Goal: Task Accomplishment & Management: Complete application form

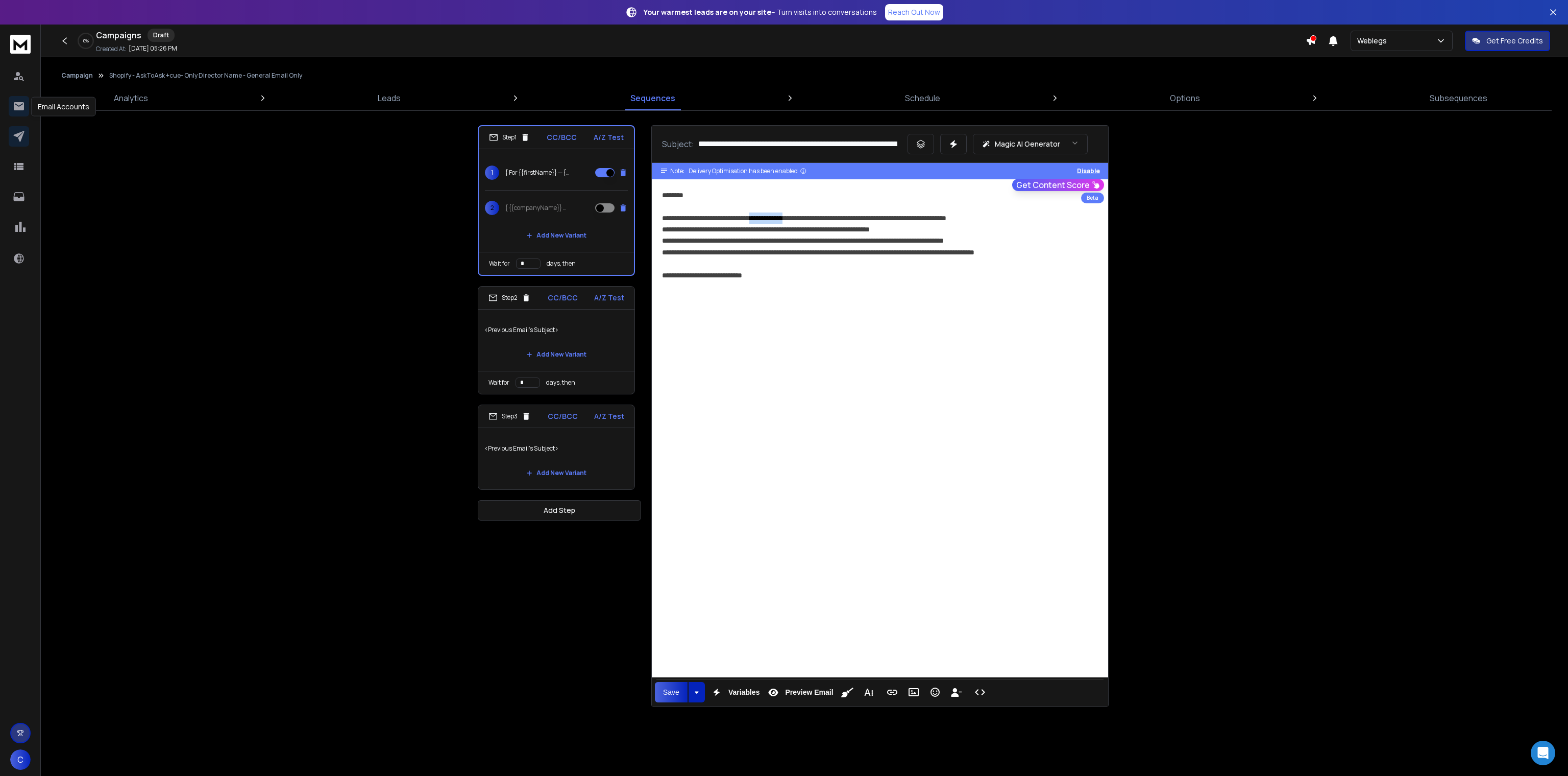
click at [13, 107] on icon at bounding box center [19, 106] width 12 height 12
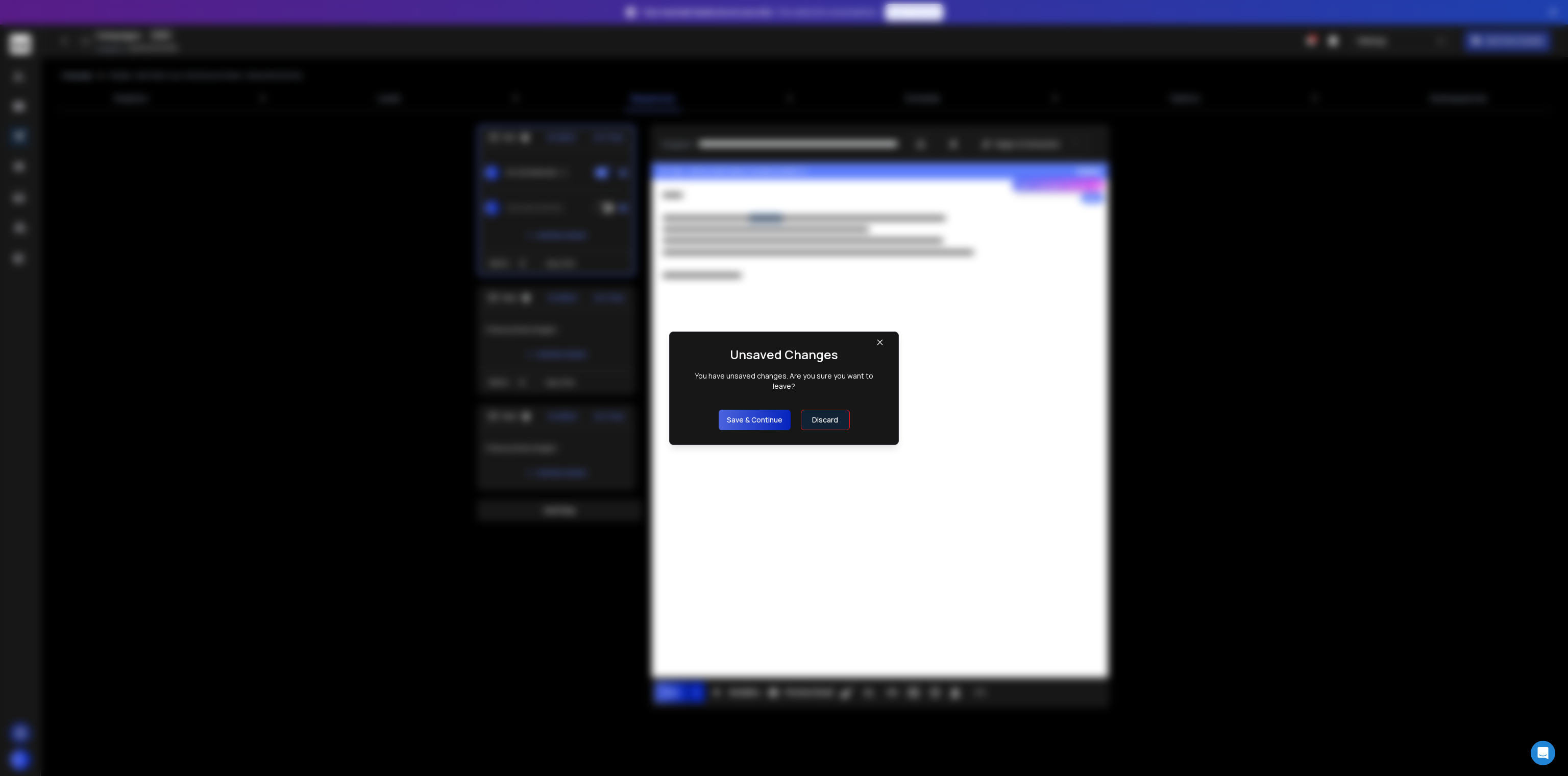
click at [765, 412] on button "Save & Continue" at bounding box center [755, 420] width 72 height 20
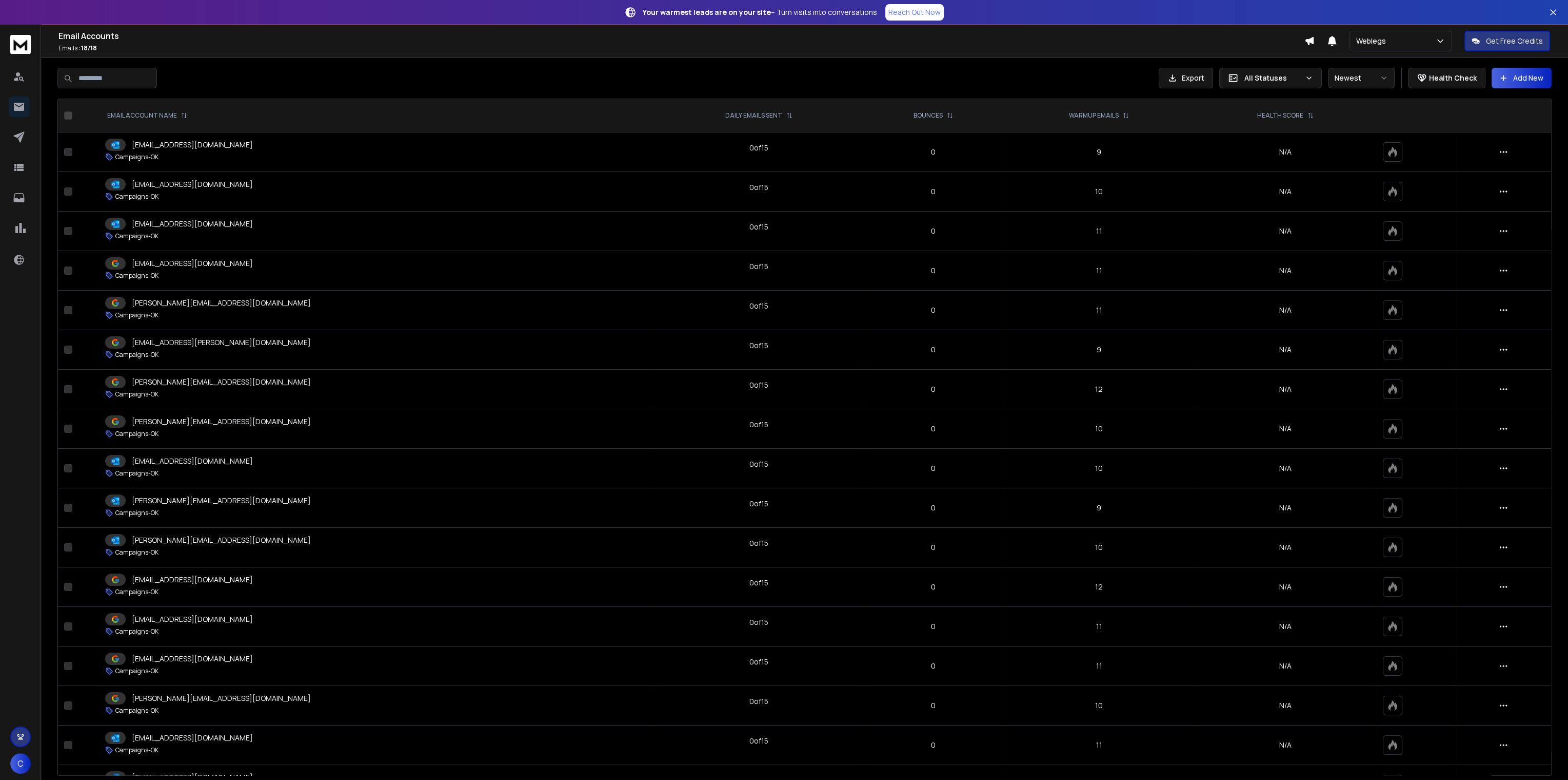
click at [127, 83] on input at bounding box center [107, 78] width 100 height 20
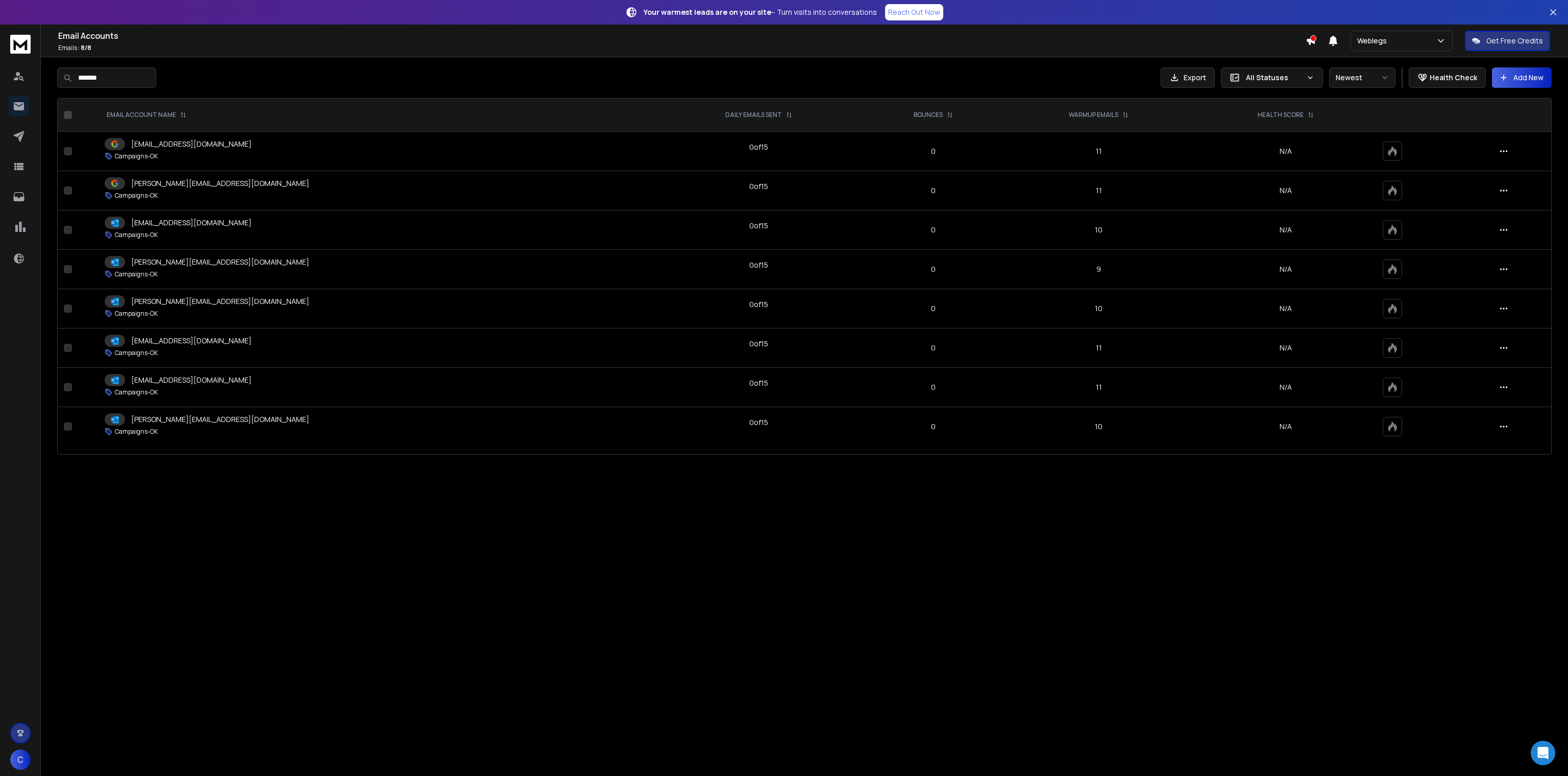
type input "*******"
